Goal: Task Accomplishment & Management: Manage account settings

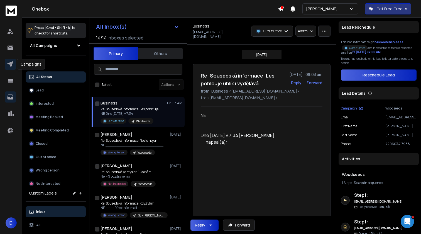
click at [9, 63] on icon at bounding box center [10, 64] width 6 height 6
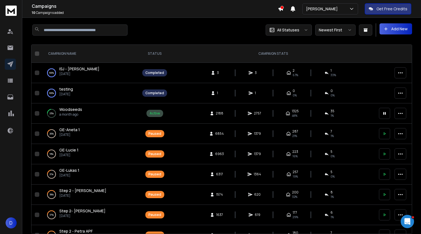
click at [71, 70] on span "ISJ - [PERSON_NAME]" at bounding box center [79, 68] width 40 height 5
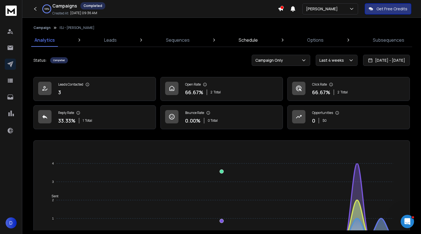
click at [247, 36] on link "Schedule" at bounding box center [248, 39] width 26 height 13
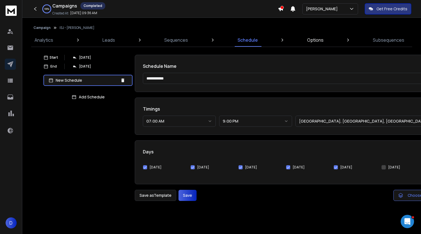
click at [321, 43] on link "Options" at bounding box center [315, 39] width 23 height 13
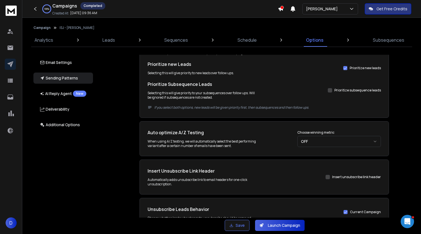
scroll to position [369, 0]
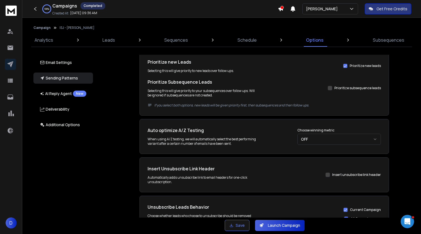
click at [364, 138] on button "OFF" at bounding box center [339, 139] width 84 height 11
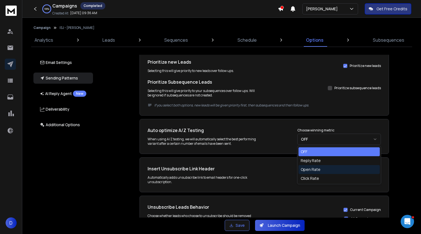
select select "*********"
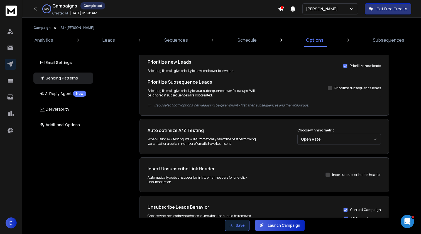
click at [233, 224] on icon "submit" at bounding box center [231, 226] width 4 height 4
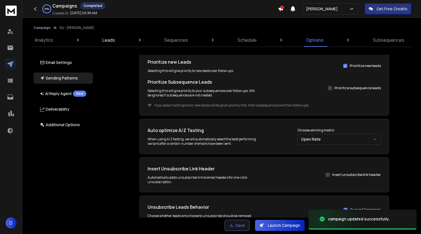
click at [115, 41] on p "Leads" at bounding box center [108, 40] width 13 height 7
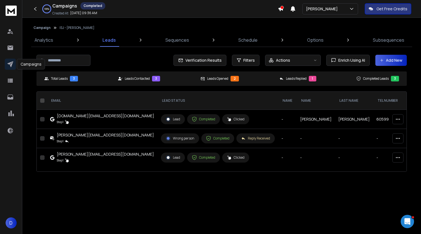
click at [8, 65] on icon at bounding box center [10, 64] width 7 height 7
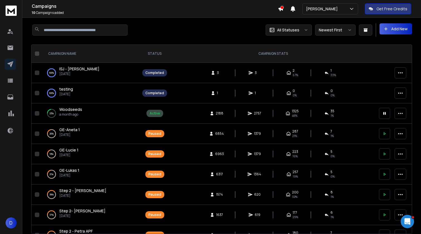
click at [65, 112] on p "a month ago" at bounding box center [70, 114] width 23 height 4
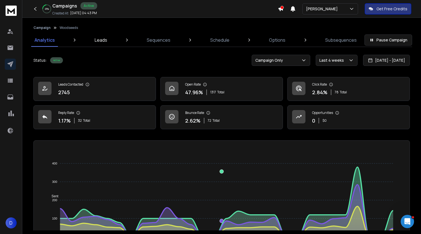
click at [106, 46] on link "Leads" at bounding box center [100, 39] width 19 height 13
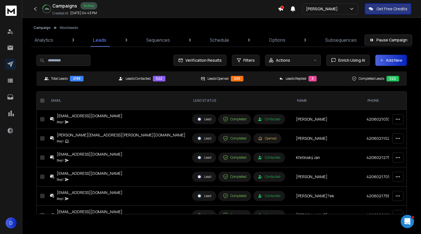
click at [37, 27] on button "Campaign" at bounding box center [41, 28] width 17 height 4
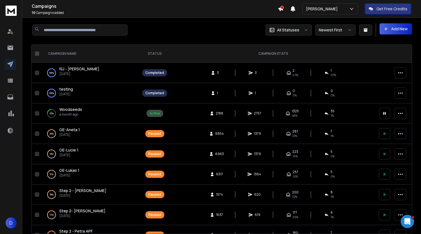
click at [72, 74] on p "[DATE]" at bounding box center [79, 74] width 40 height 4
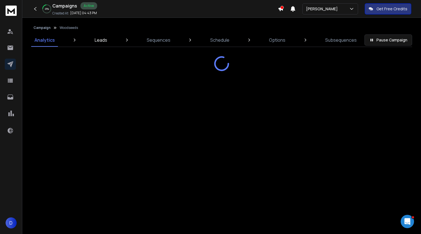
click at [100, 40] on p "Leads" at bounding box center [101, 40] width 13 height 7
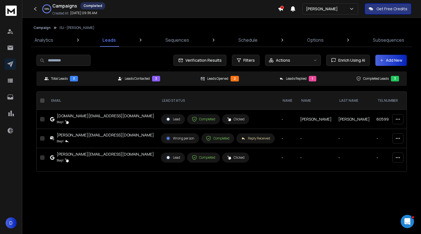
click at [390, 58] on button "Add New" at bounding box center [390, 60] width 31 height 11
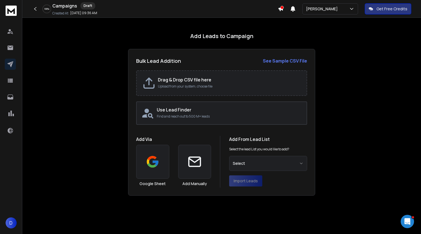
click at [245, 170] on button "Select" at bounding box center [268, 163] width 78 height 15
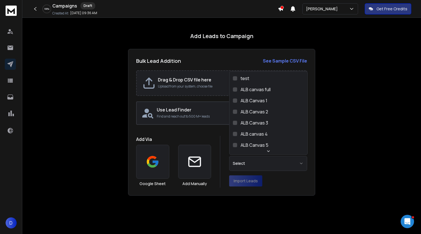
click at [236, 122] on button "button" at bounding box center [235, 123] width 4 height 4
click at [251, 181] on button "Import Leads" at bounding box center [245, 181] width 33 height 11
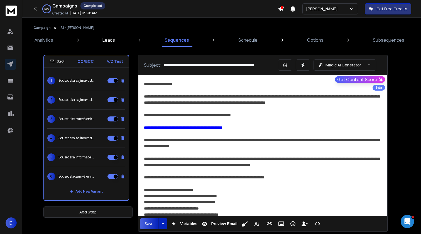
click at [102, 42] on link "Leads" at bounding box center [108, 39] width 19 height 13
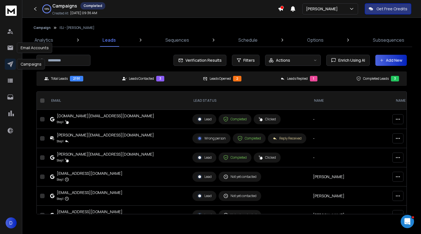
click at [9, 63] on icon at bounding box center [10, 64] width 6 height 6
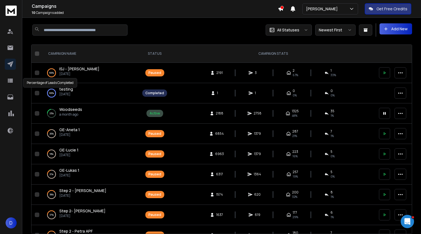
click at [67, 111] on span "Woodseeds" at bounding box center [70, 109] width 23 height 5
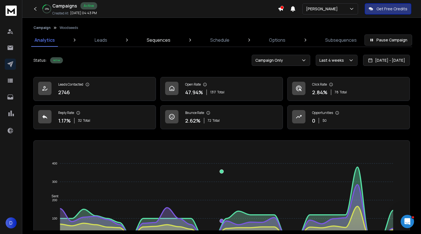
click at [148, 43] on p "Sequences" at bounding box center [159, 40] width 24 height 7
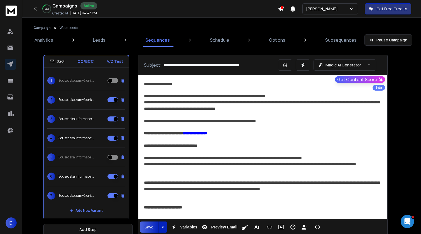
click at [78, 99] on p "Sousedské zamyšlení: České dřevo v [GEOGRAPHIC_DATA]" at bounding box center [76, 100] width 36 height 4
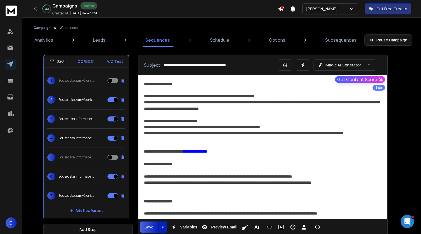
click at [80, 118] on p "Sousedská Informace: Roste nejen v lese, ale i na hodnotě" at bounding box center [76, 119] width 36 height 4
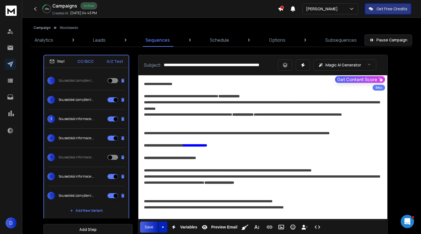
click at [75, 140] on p "Sousedská informace: Dřevostavby na vzestupu" at bounding box center [76, 138] width 36 height 4
type input "**********"
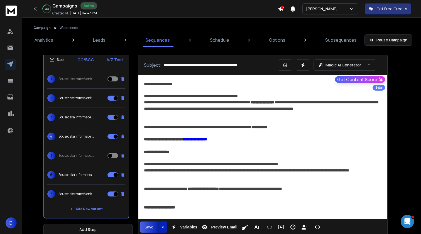
scroll to position [2, 0]
click at [46, 43] on p "Analytics" at bounding box center [44, 40] width 19 height 7
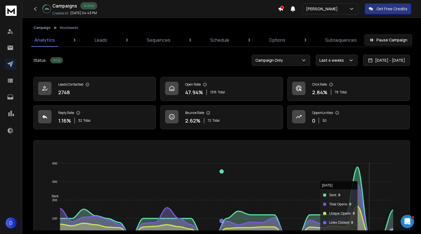
scroll to position [26, 0]
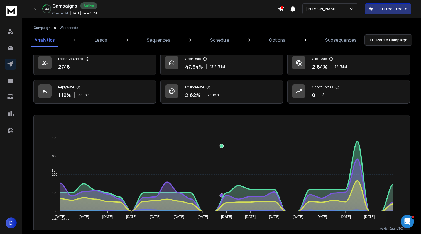
click at [43, 26] on button "Campaign" at bounding box center [41, 28] width 17 height 4
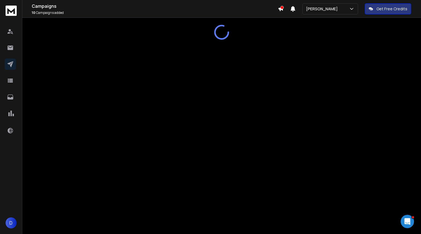
click at [173, 41] on div at bounding box center [221, 32] width 381 height 18
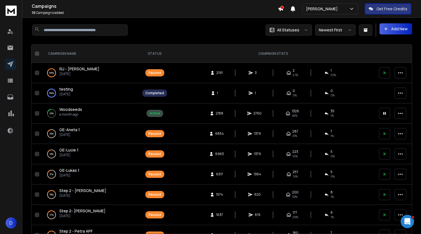
click at [384, 71] on icon at bounding box center [384, 72] width 5 height 5
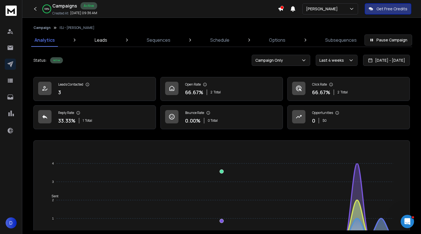
click at [99, 39] on p "Leads" at bounding box center [101, 40] width 13 height 7
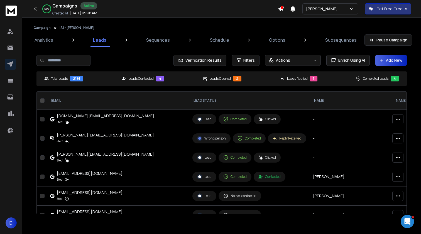
click at [62, 59] on input at bounding box center [63, 60] width 54 height 11
paste input "**********"
type input "**********"
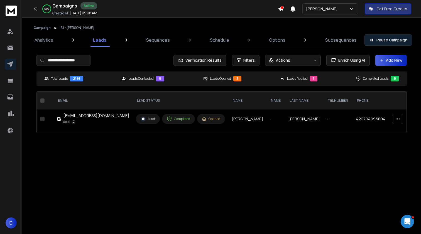
click at [387, 41] on button "Pause Campaign" at bounding box center [388, 40] width 48 height 11
click at [254, 126] on td "[PERSON_NAME]" at bounding box center [247, 119] width 38 height 19
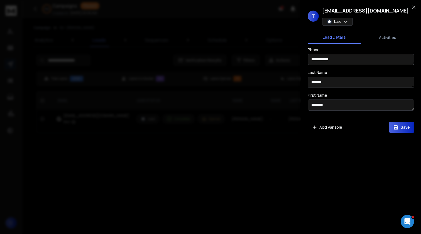
click at [349, 61] on textarea "**********" at bounding box center [361, 59] width 107 height 11
click at [333, 79] on textarea "*******" at bounding box center [361, 82] width 107 height 11
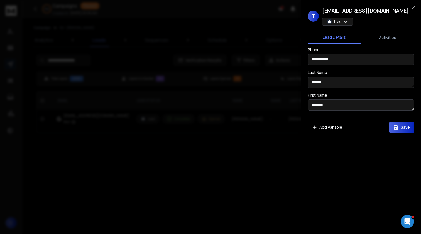
click at [244, 44] on div at bounding box center [210, 117] width 421 height 234
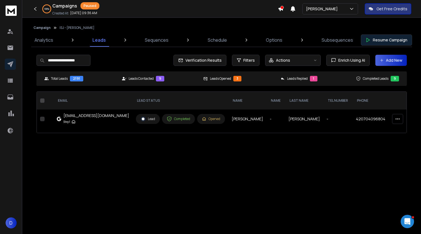
click at [375, 41] on button "Resume Campaign" at bounding box center [386, 40] width 51 height 11
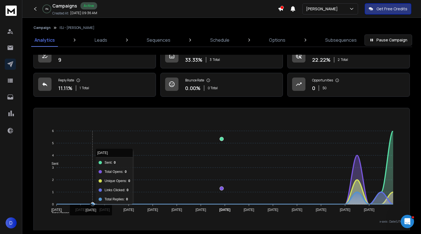
scroll to position [29, 0]
